Goal: Task Accomplishment & Management: Contribute content

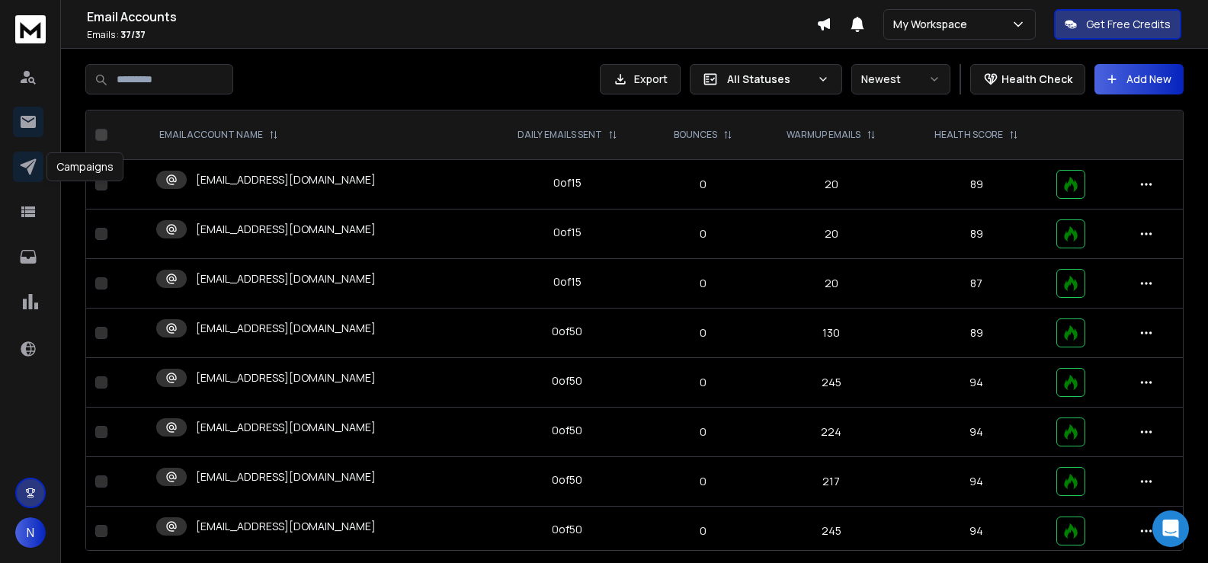
click at [26, 173] on icon at bounding box center [28, 167] width 18 height 18
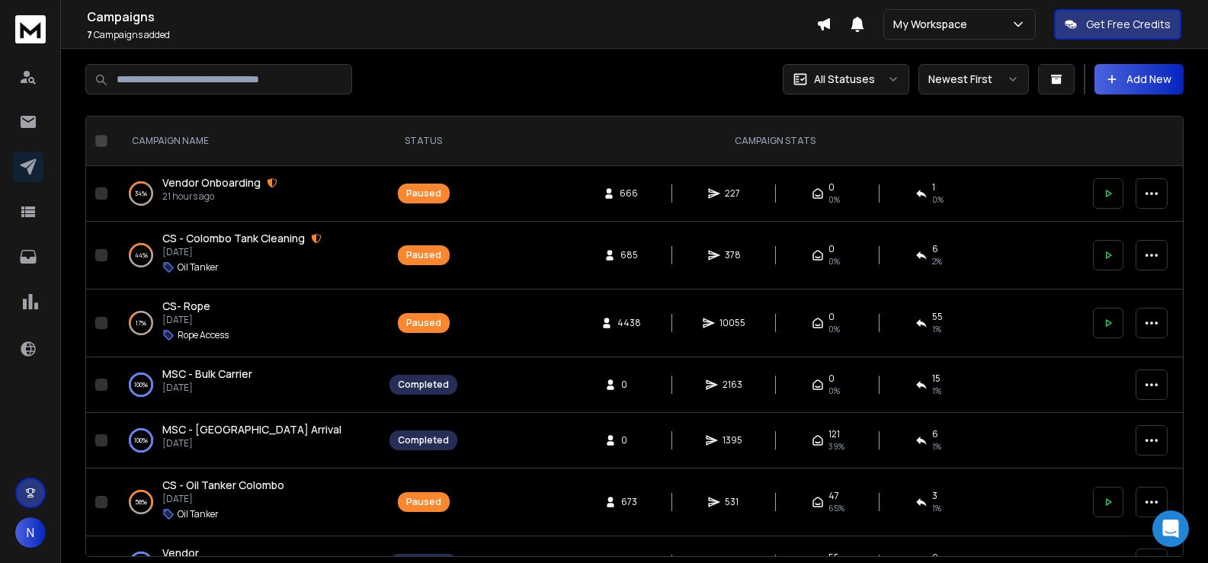
click at [209, 192] on p "21 hours ago" at bounding box center [219, 196] width 115 height 12
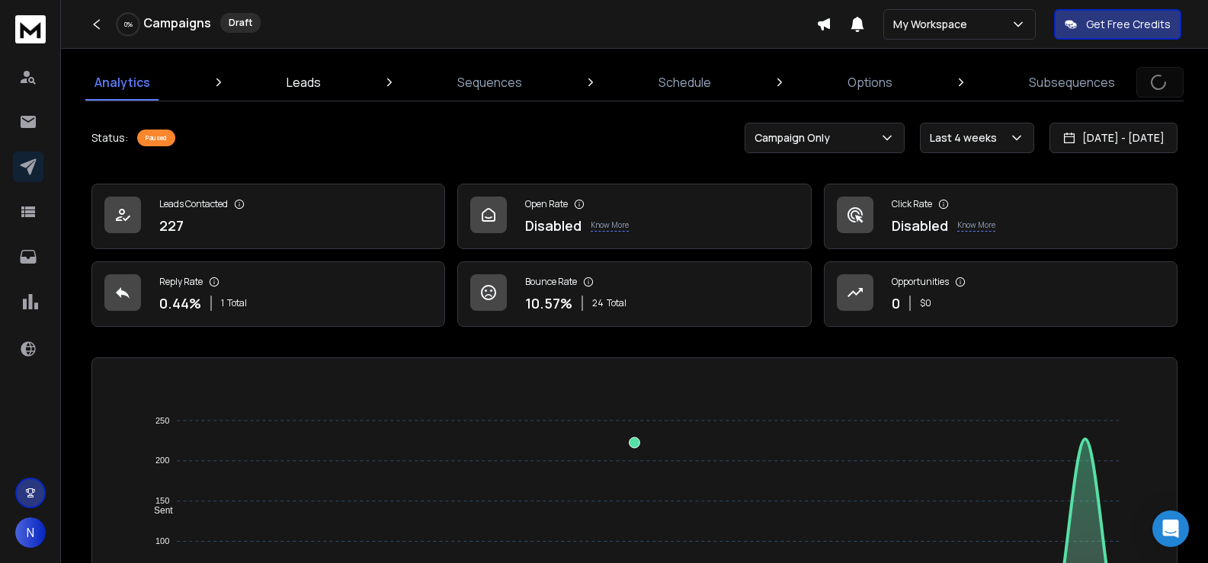
click at [304, 85] on p "Leads" at bounding box center [303, 82] width 34 height 18
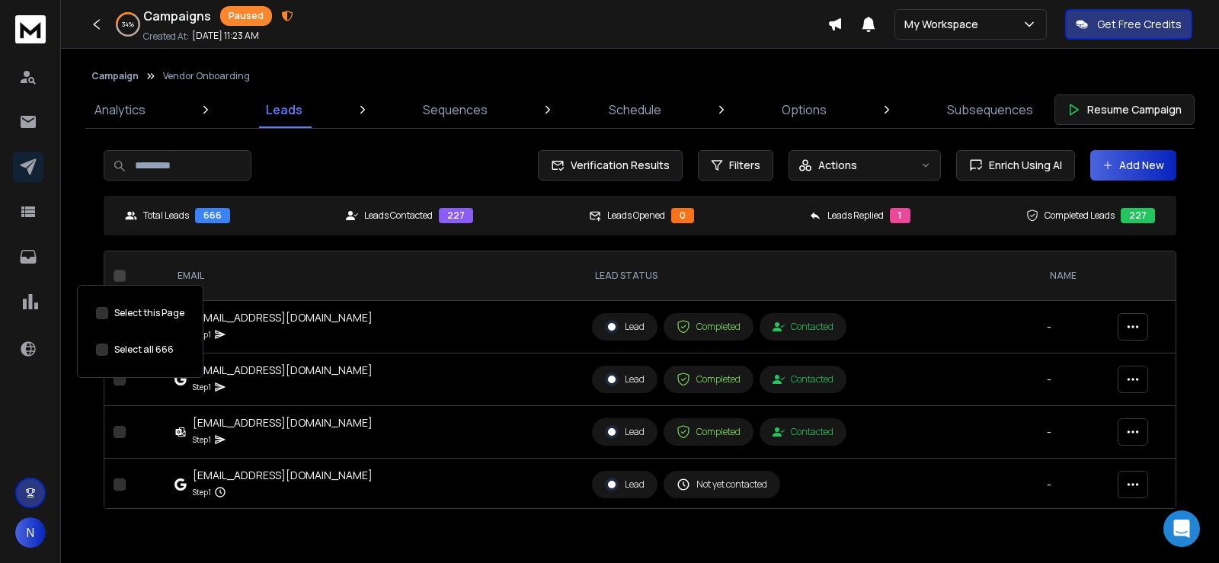
click at [121, 274] on button "Select this Page" at bounding box center [120, 276] width 12 height 12
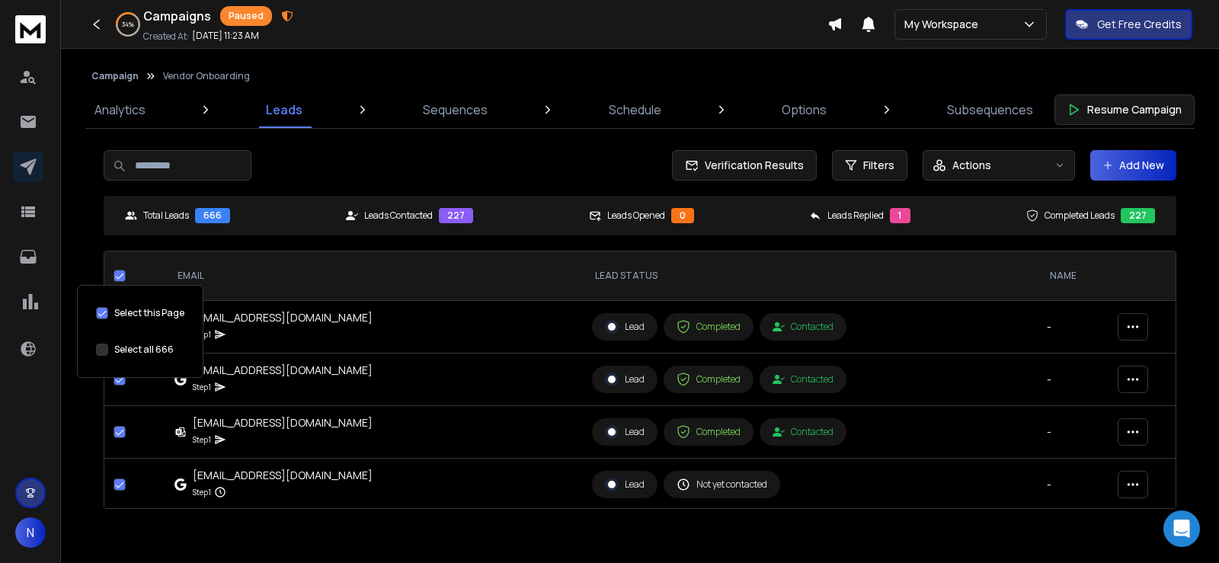
click at [102, 349] on button "Select this Page" at bounding box center [102, 350] width 12 height 12
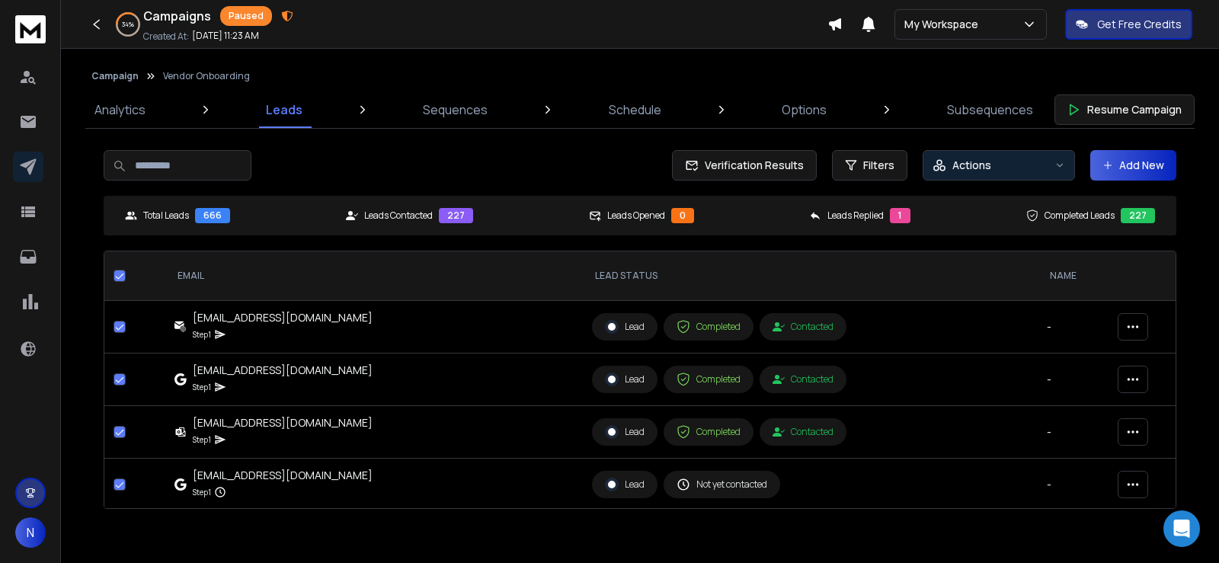
click at [1019, 168] on div "Actions" at bounding box center [991, 165] width 116 height 15
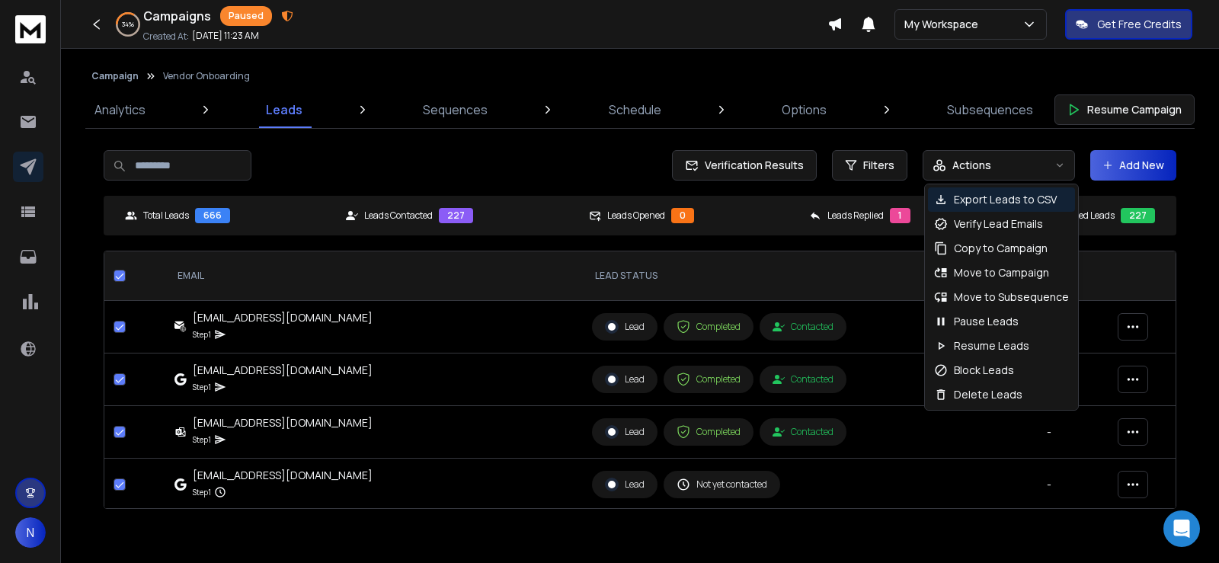
click at [1019, 200] on p "Export Leads to CSV" at bounding box center [1005, 199] width 103 height 15
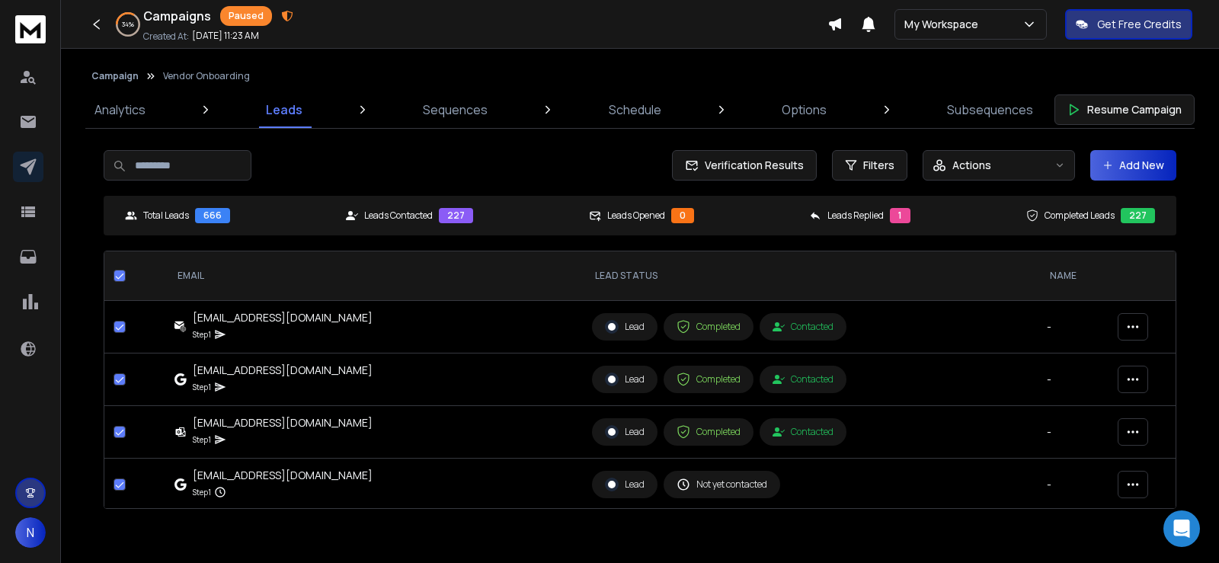
click at [1135, 165] on button "Add New" at bounding box center [1133, 165] width 86 height 30
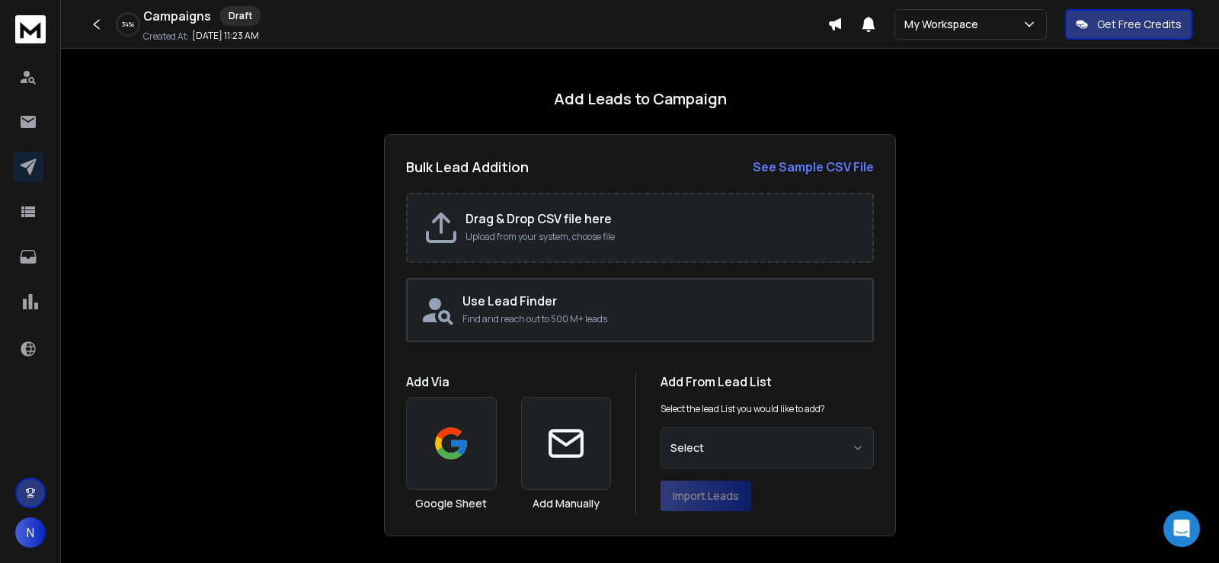
click at [560, 245] on div "Drag & Drop CSV file here Upload from your system, choose file" at bounding box center [662, 228] width 392 height 37
click at [796, 169] on strong "See Sample CSV File" at bounding box center [813, 166] width 121 height 17
click at [94, 25] on icon at bounding box center [97, 25] width 14 height 14
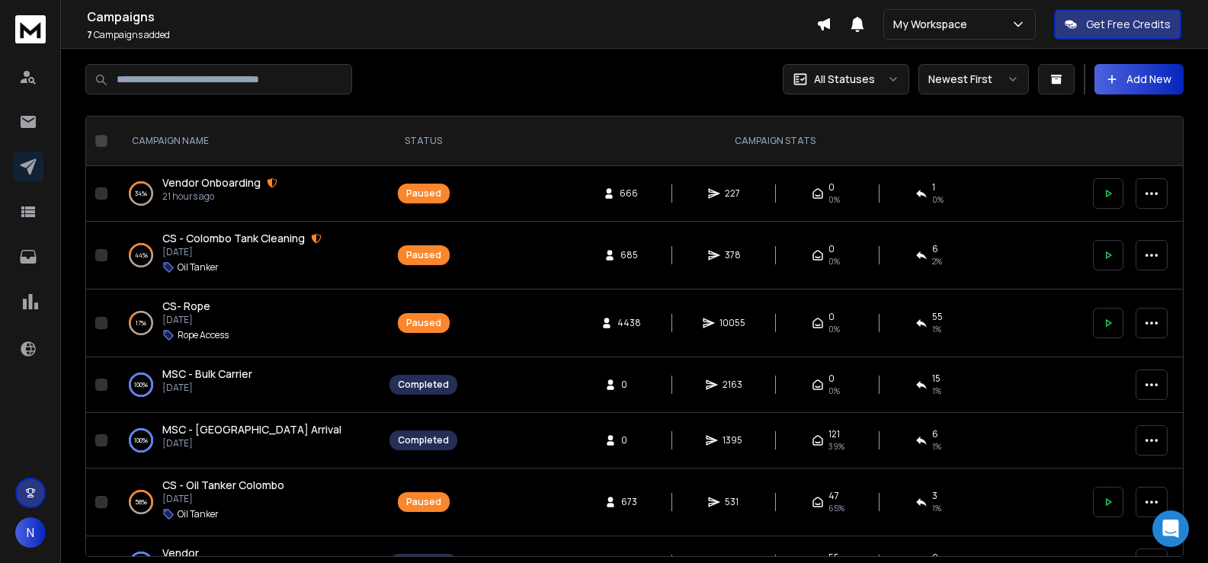
click at [238, 251] on p "[DATE]" at bounding box center [241, 252] width 159 height 12
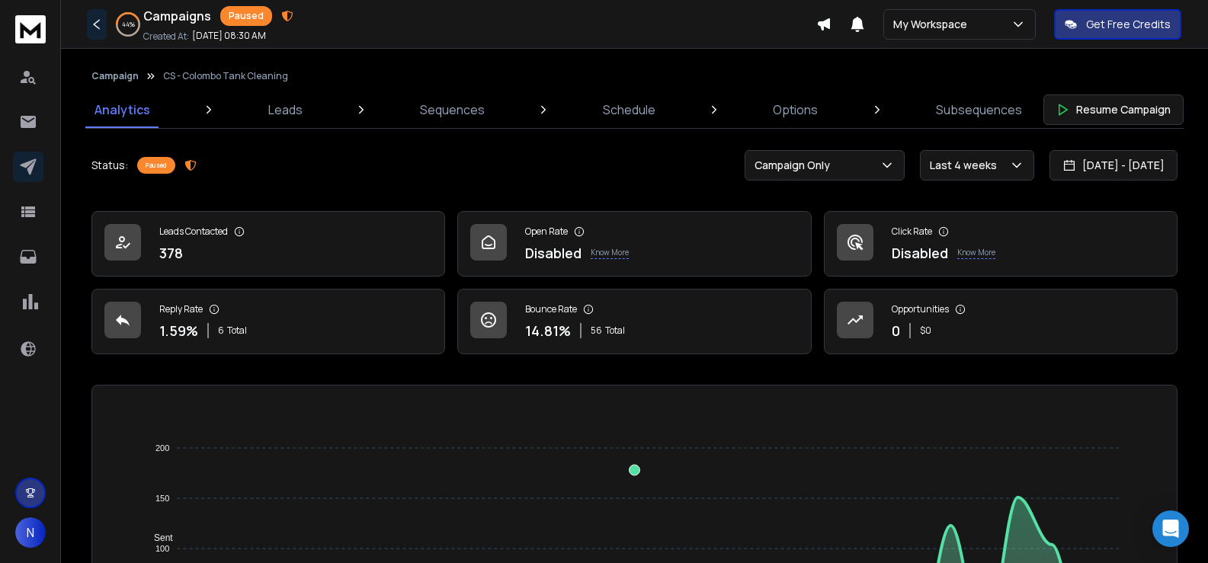
click at [98, 33] on button at bounding box center [97, 24] width 20 height 30
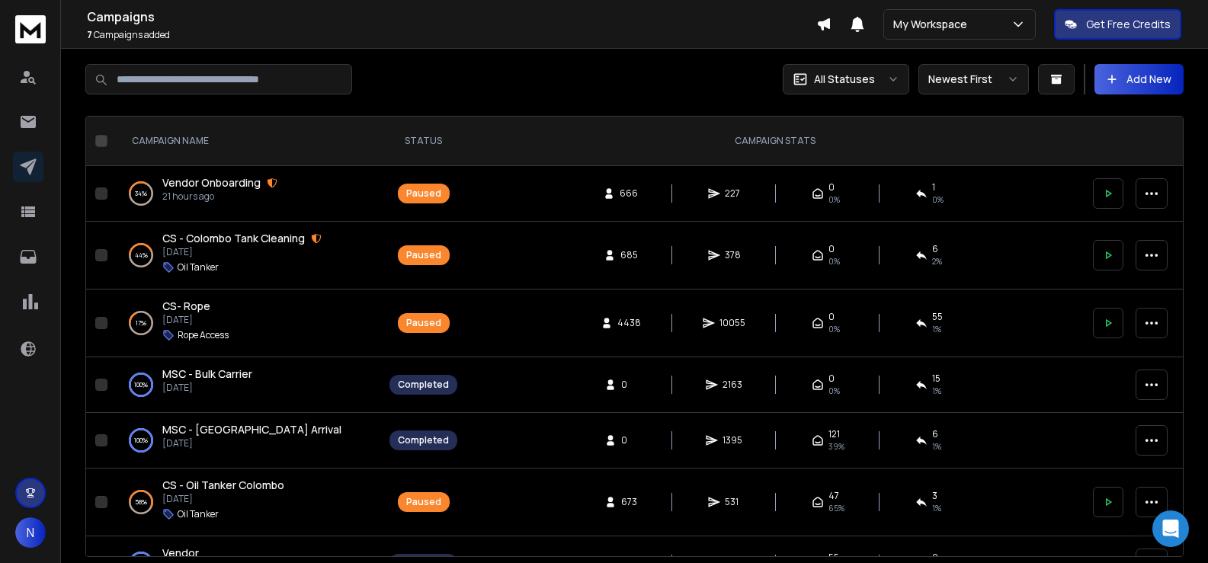
click at [229, 187] on span "Vendor Onboarding" at bounding box center [211, 182] width 98 height 14
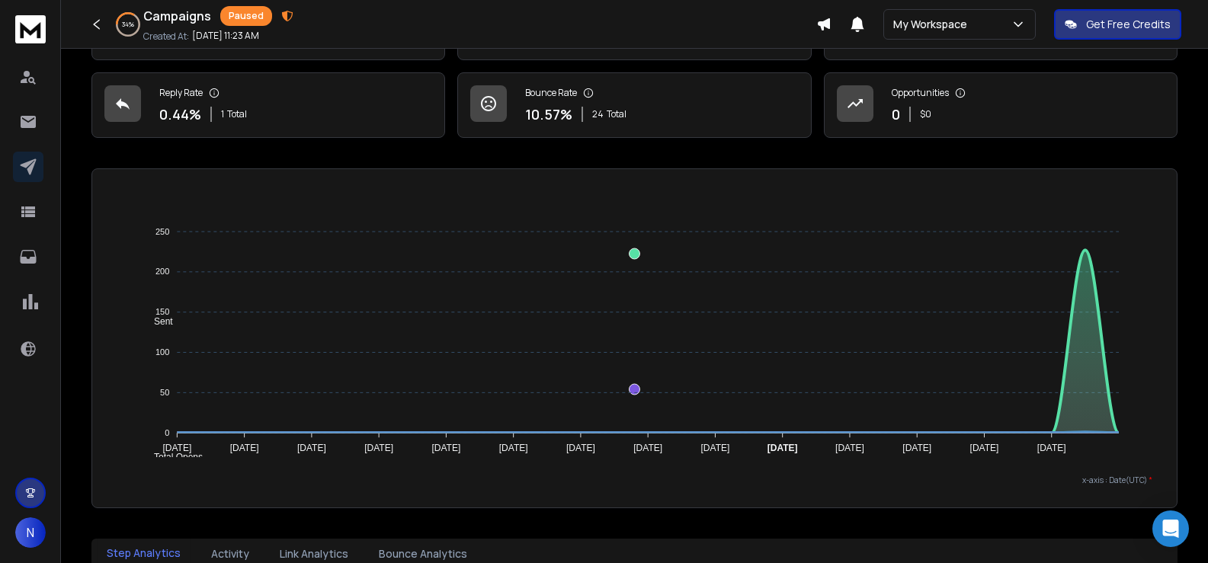
scroll to position [84, 0]
